Goal: Check status: Check status

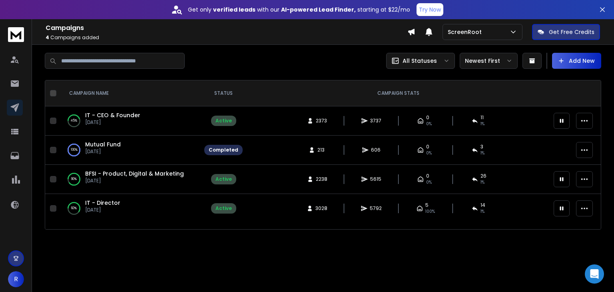
click at [120, 114] on span "IT - CEO & Founder" at bounding box center [112, 115] width 55 height 8
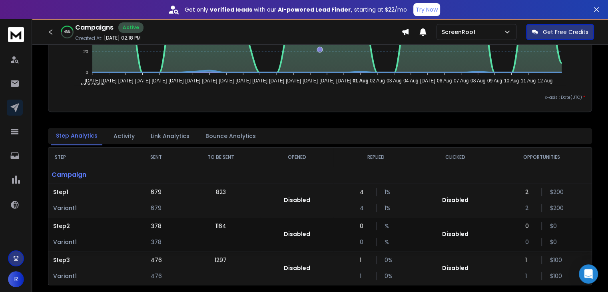
scroll to position [294, 0]
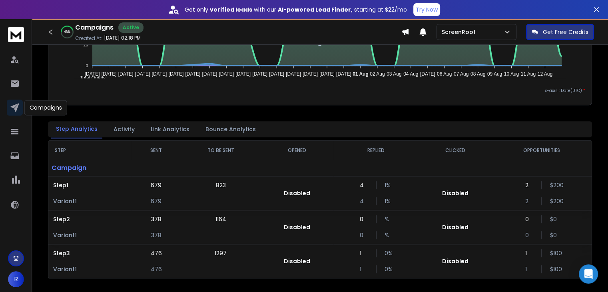
click at [14, 106] on icon at bounding box center [14, 107] width 8 height 8
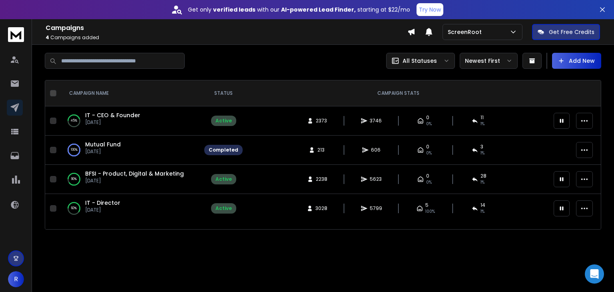
click at [113, 199] on span "IT - Director" at bounding box center [102, 203] width 35 height 8
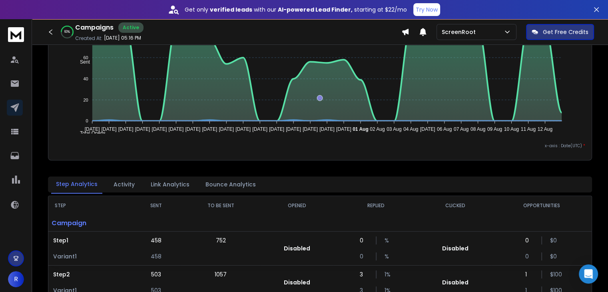
scroll to position [240, 0]
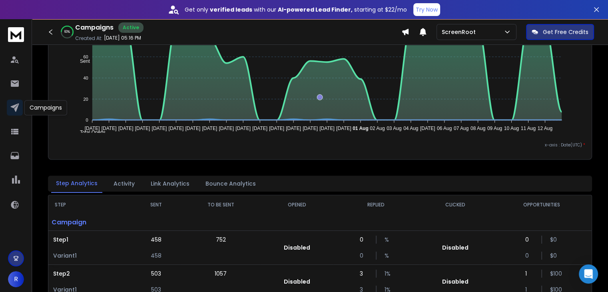
click at [19, 104] on icon at bounding box center [15, 108] width 10 height 10
